Goal: Communication & Community: Answer question/provide support

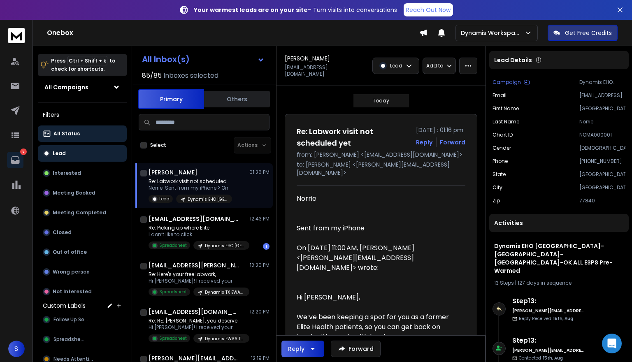
click at [70, 156] on button "Lead" at bounding box center [82, 153] width 89 height 16
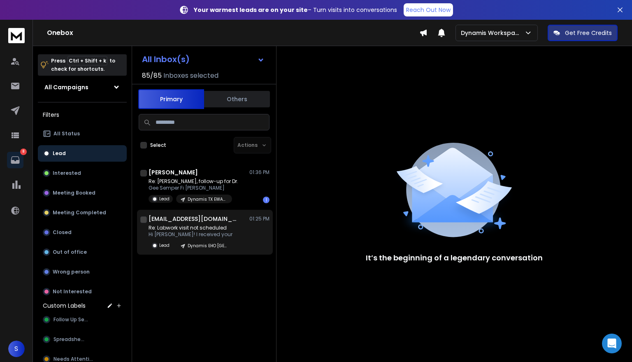
click at [194, 229] on p "Re: Labwork visit not scheduled" at bounding box center [191, 228] width 84 height 7
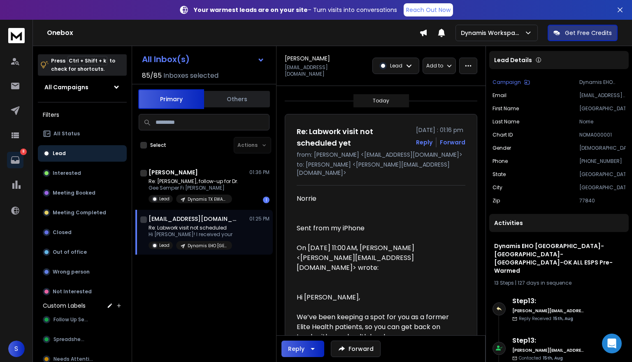
click at [289, 351] on div "Reply" at bounding box center [296, 349] width 16 height 8
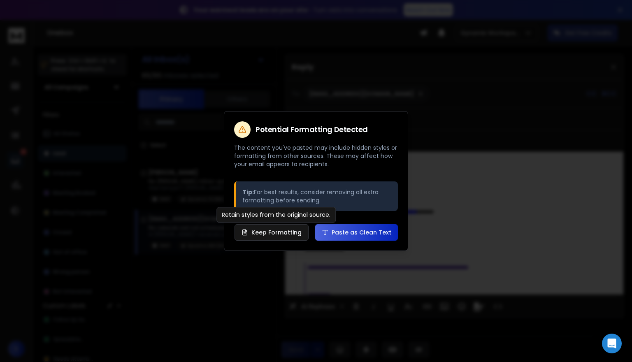
click at [345, 223] on div "Dialog Title Potential Formatting Detected The content you've pasted may includ…" at bounding box center [316, 181] width 184 height 140
click at [341, 231] on button "Paste as Clean Text" at bounding box center [356, 232] width 83 height 16
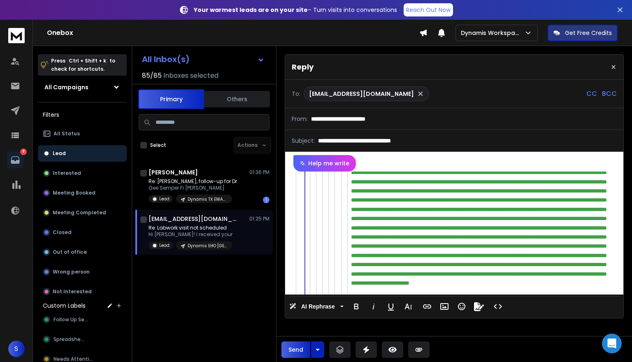
scroll to position [1255, 0]
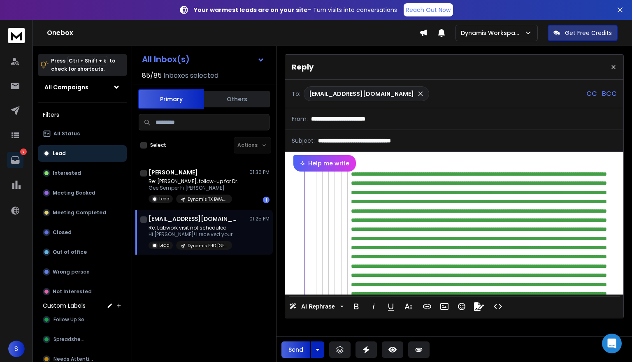
click at [613, 66] on icon at bounding box center [614, 67] width 4 height 4
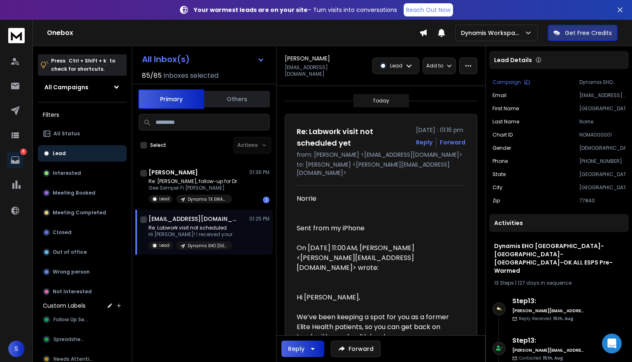
click at [433, 138] on button "Reply" at bounding box center [424, 142] width 16 height 8
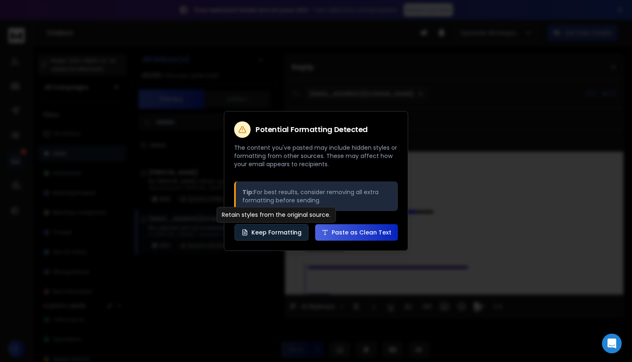
click at [277, 234] on button "Keep Formatting" at bounding box center [272, 232] width 74 height 16
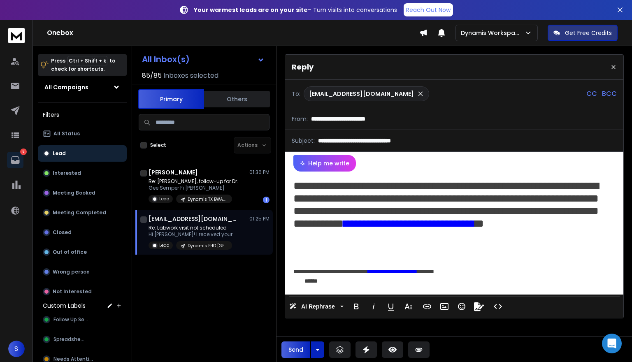
click at [612, 71] on div "Reply" at bounding box center [454, 67] width 338 height 25
click at [611, 69] on icon at bounding box center [614, 67] width 7 height 7
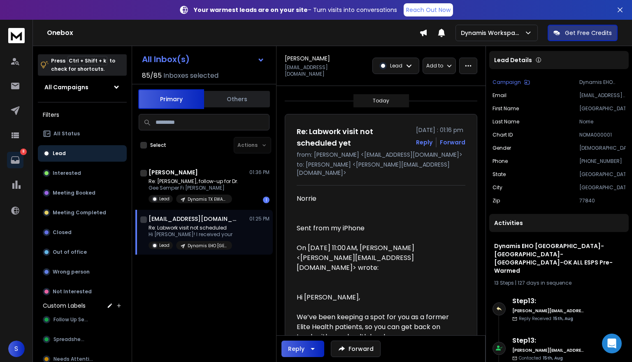
click at [433, 138] on button "Reply" at bounding box center [424, 142] width 16 height 8
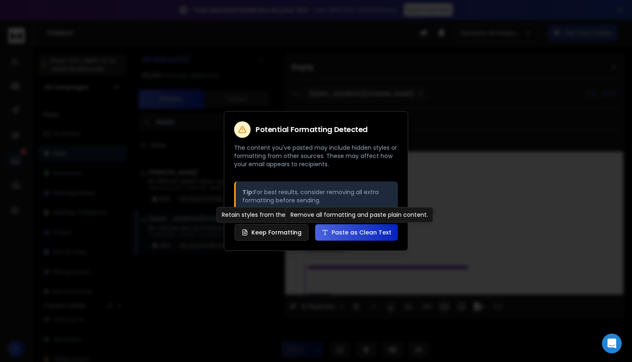
click at [356, 231] on button "Paste as Clean Text" at bounding box center [356, 232] width 83 height 16
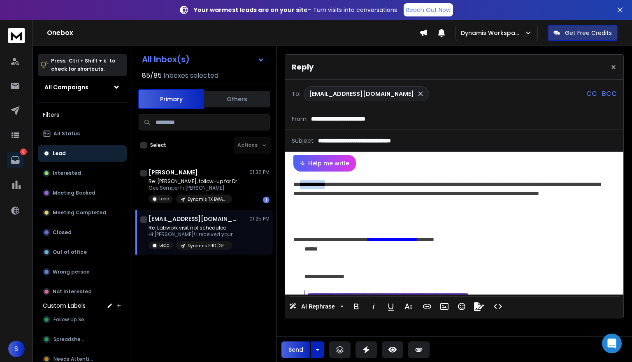
drag, startPoint x: 331, startPoint y: 186, endPoint x: 300, endPoint y: 187, distance: 30.9
click at [300, 187] on div "**********" at bounding box center [451, 194] width 314 height 28
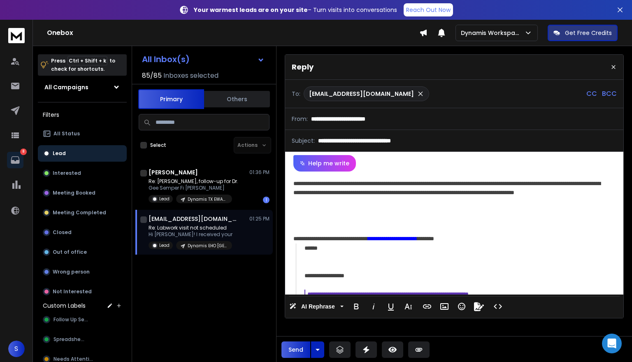
scroll to position [0, 0]
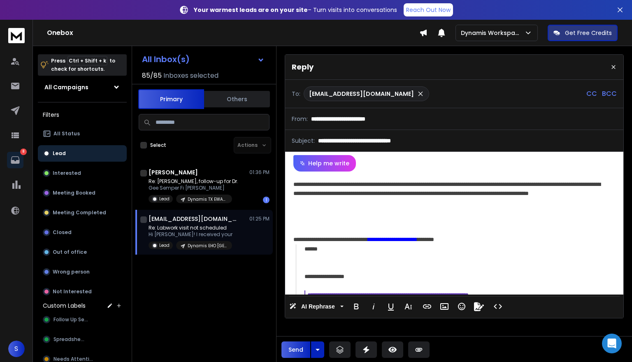
click at [299, 349] on button "Send" at bounding box center [296, 350] width 29 height 16
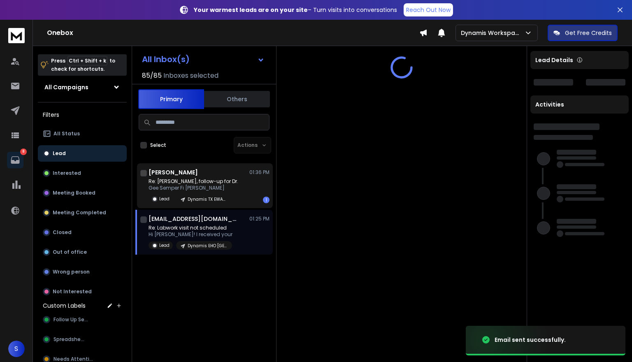
click at [188, 186] on p "Gee Semper Fi [PERSON_NAME]" at bounding box center [194, 188] width 90 height 7
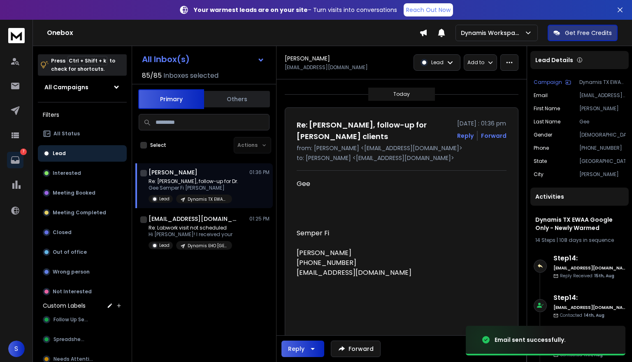
click at [468, 131] on div "Reply Forward" at bounding box center [481, 136] width 49 height 10
click at [466, 133] on button "Reply" at bounding box center [465, 136] width 16 height 8
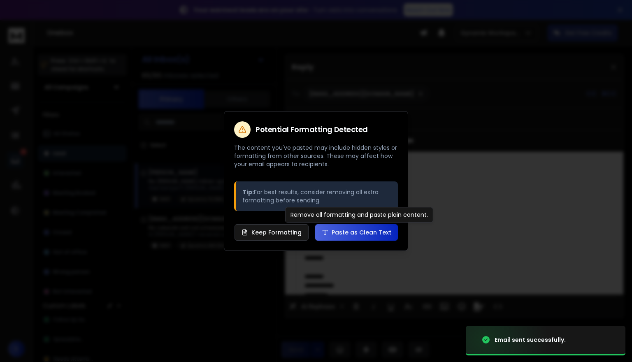
click at [347, 231] on button "Paste as Clean Text" at bounding box center [356, 232] width 83 height 16
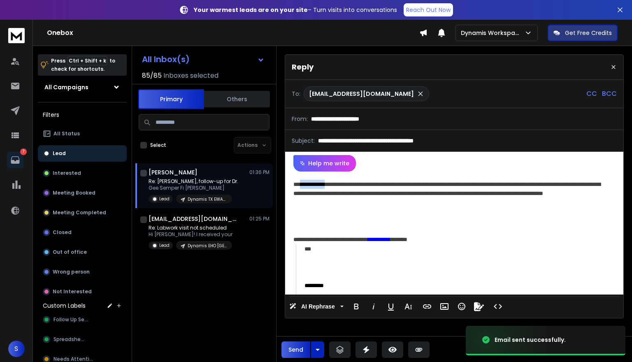
drag, startPoint x: 331, startPoint y: 184, endPoint x: 300, endPoint y: 181, distance: 31.0
click at [300, 181] on div "**********" at bounding box center [451, 194] width 314 height 28
click at [289, 349] on button "Send" at bounding box center [296, 350] width 29 height 16
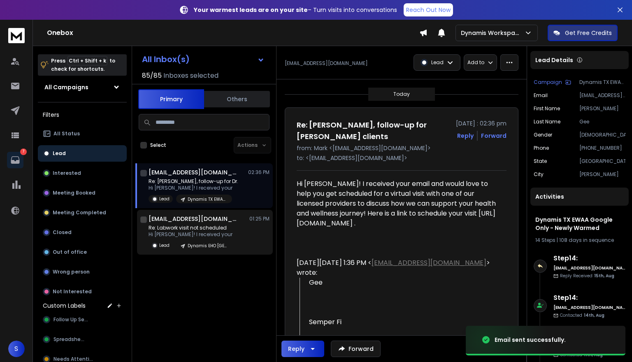
click at [172, 225] on p "Re: Labwork visit not scheduled" at bounding box center [191, 228] width 84 height 7
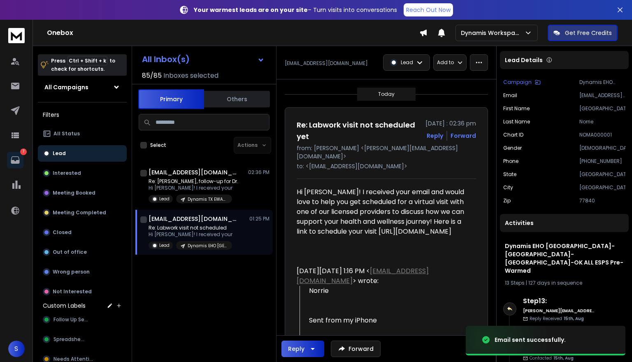
click at [588, 122] on p "Norrie" at bounding box center [603, 122] width 46 height 7
click at [589, 110] on p "[GEOGRAPHIC_DATA]" at bounding box center [603, 108] width 46 height 7
click at [597, 157] on div "Campaign Dynamis EHO [GEOGRAPHIC_DATA]-[GEOGRAPHIC_DATA]-[GEOGRAPHIC_DATA]-OK A…" at bounding box center [564, 141] width 129 height 145
click at [597, 159] on p "[PHONE_NUMBER]" at bounding box center [603, 161] width 46 height 7
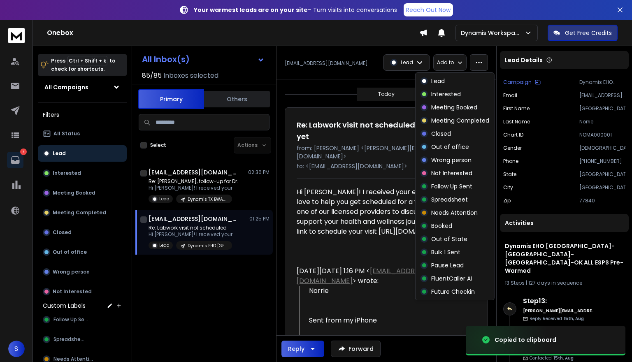
click at [413, 63] on p "Lead" at bounding box center [407, 62] width 12 height 7
click at [455, 199] on p "Spreadsheet" at bounding box center [449, 200] width 37 height 8
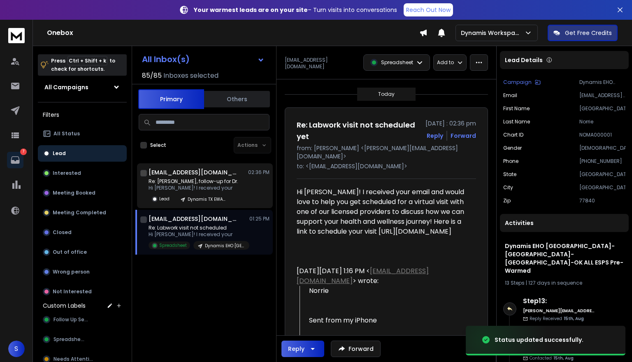
click at [184, 183] on p "Re: [PERSON_NAME], follow-up for Dr." at bounding box center [194, 181] width 90 height 7
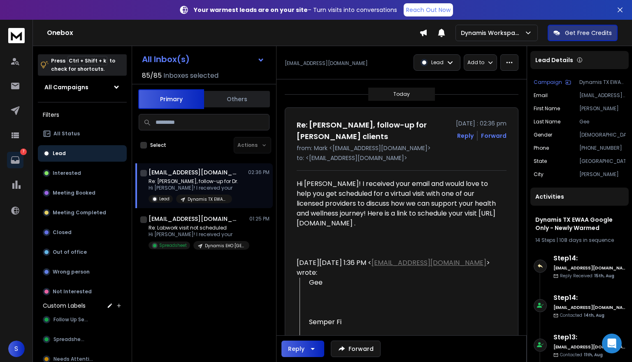
click at [582, 122] on p "Gee" at bounding box center [603, 122] width 46 height 7
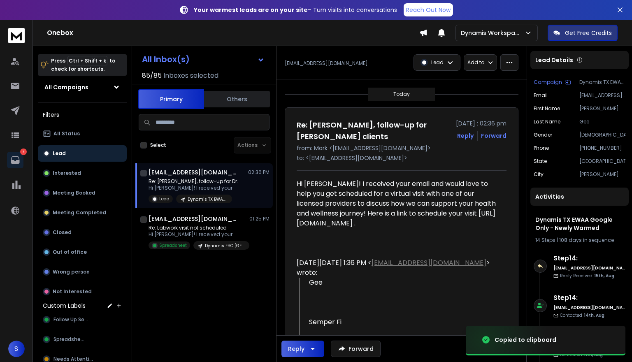
click at [590, 110] on p "[PERSON_NAME]" at bounding box center [603, 108] width 46 height 7
click at [590, 151] on p "[PHONE_NUMBER]" at bounding box center [603, 148] width 46 height 7
